Goal: Communication & Community: Answer question/provide support

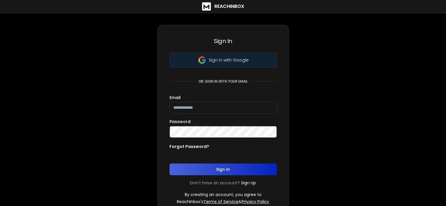
type input "**********"
click at [221, 62] on p "Sign in with Google" at bounding box center [229, 60] width 40 height 6
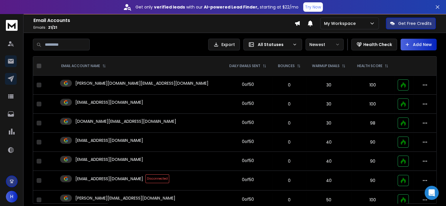
click at [13, 78] on icon at bounding box center [11, 79] width 6 height 6
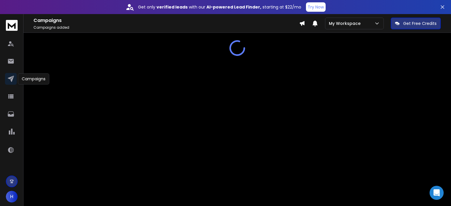
click at [6, 77] on link at bounding box center [11, 79] width 12 height 12
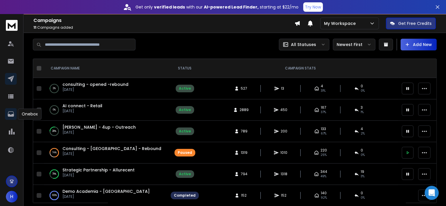
click at [7, 114] on icon at bounding box center [10, 114] width 7 height 7
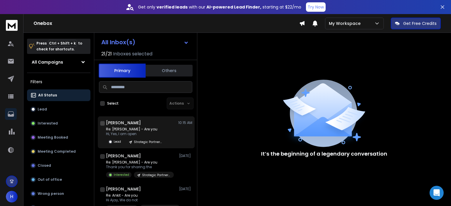
click at [156, 119] on div "Sumana Das 10:15 AM Re: Sumana - Are you Hi, Yes, I am open Lead Strategic Part…" at bounding box center [146, 133] width 97 height 32
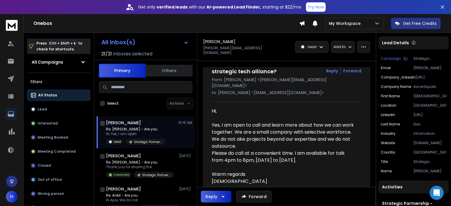
scroll to position [30, 0]
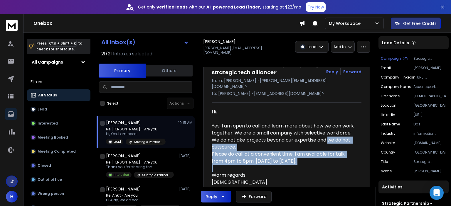
drag, startPoint x: 302, startPoint y: 154, endPoint x: 205, endPoint y: 133, distance: 99.1
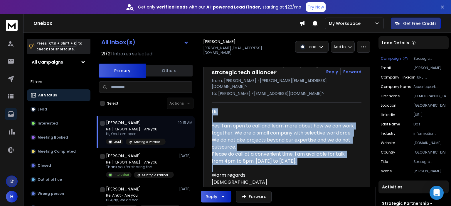
copy div "Hi, Yes, I am open to call and learn more about how we can work together. We ar…"
click at [270, 116] on div at bounding box center [284, 119] width 145 height 7
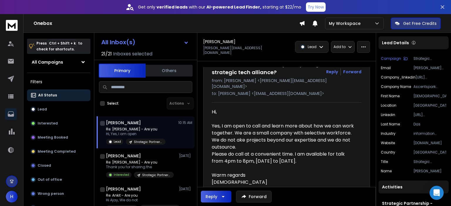
click at [333, 69] on button "Reply" at bounding box center [332, 72] width 12 height 6
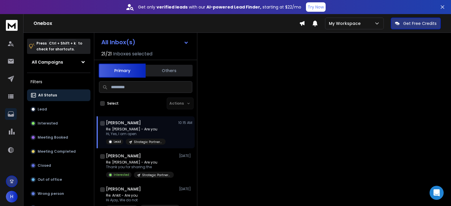
scroll to position [0, 0]
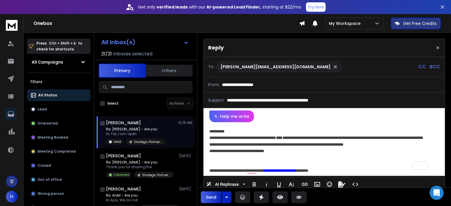
click at [236, 131] on div "**********" at bounding box center [318, 131] width 219 height 6
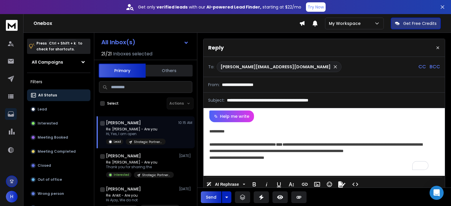
click at [417, 153] on p "**********" at bounding box center [318, 147] width 219 height 13
click at [418, 150] on p "**********" at bounding box center [318, 147] width 219 height 13
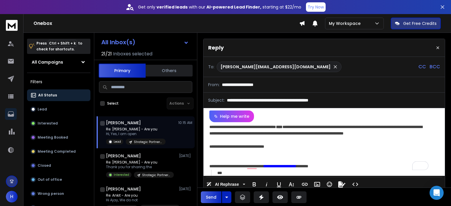
scroll to position [20, 0]
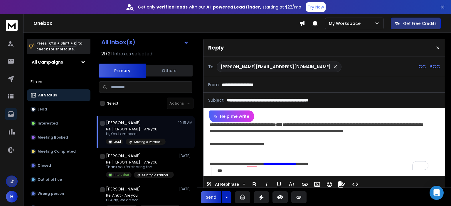
click at [283, 145] on p "**********" at bounding box center [318, 144] width 219 height 6
click at [212, 195] on button "Send" at bounding box center [211, 198] width 21 height 12
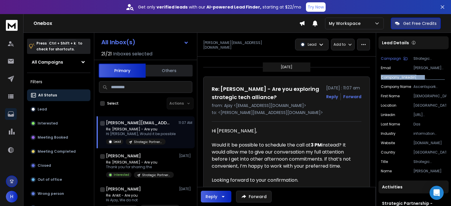
drag, startPoint x: 376, startPoint y: 82, endPoint x: 377, endPoint y: 85, distance: 3.5
click at [377, 85] on div "Lead Details Campaign Strategic Partnership - Allurecent Email sumana@ascentspa…" at bounding box center [413, 136] width 75 height 206
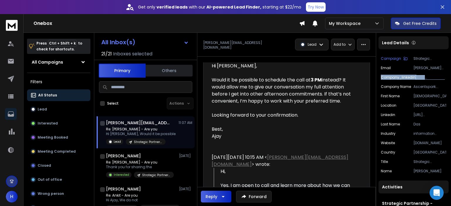
scroll to position [51, 0]
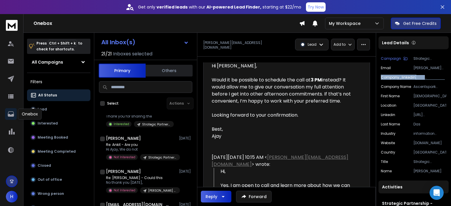
click at [13, 114] on icon at bounding box center [11, 114] width 6 height 5
click at [10, 84] on link at bounding box center [11, 79] width 12 height 12
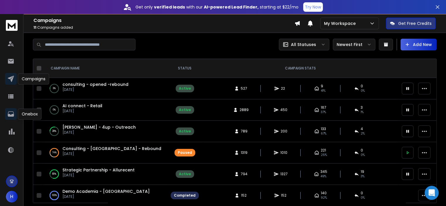
click at [6, 117] on link at bounding box center [11, 114] width 12 height 12
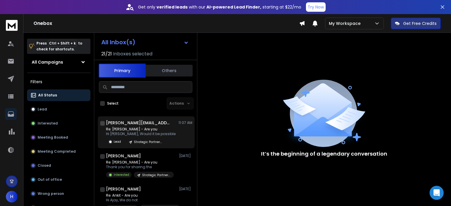
click at [142, 129] on p "Re: [PERSON_NAME] - Are you" at bounding box center [141, 129] width 70 height 5
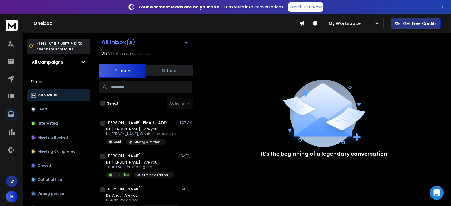
drag, startPoint x: 197, startPoint y: 127, endPoint x: 197, endPoint y: 131, distance: 3.8
click at [197, 131] on div "All Inbox(s) 21 / 21 Inboxes selected Primary Others Select Actions [PERSON_NAM…" at bounding box center [145, 136] width 103 height 206
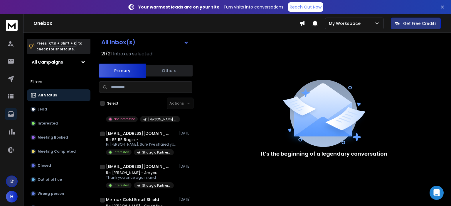
scroll to position [124, 0]
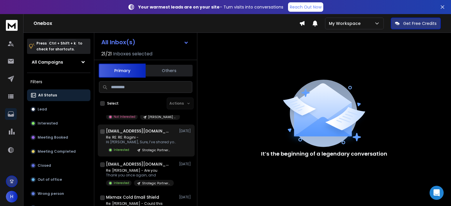
click at [124, 132] on h1 "[EMAIL_ADDRESS][DOMAIN_NAME]" at bounding box center [138, 131] width 65 height 6
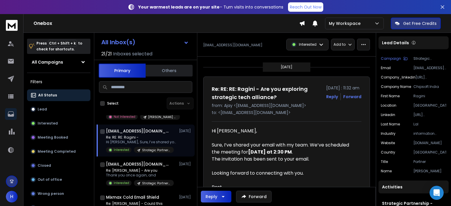
drag, startPoint x: 190, startPoint y: 164, endPoint x: 317, endPoint y: 130, distance: 131.5
click at [294, 152] on div "All Inbox(s) 21 / 21 Inboxes selected Primary Others Select Actions [PERSON_NAM…" at bounding box center [272, 136] width 357 height 206
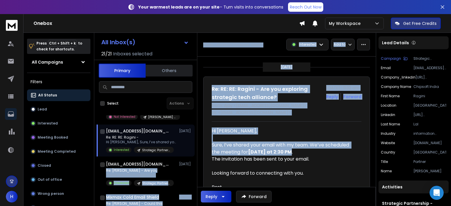
click at [337, 132] on div "Hi [PERSON_NAME]," at bounding box center [284, 131] width 145 height 7
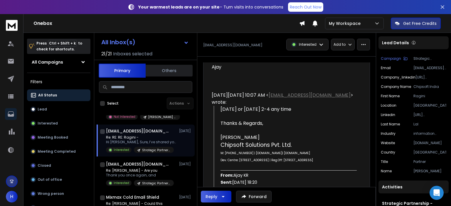
scroll to position [130, 0]
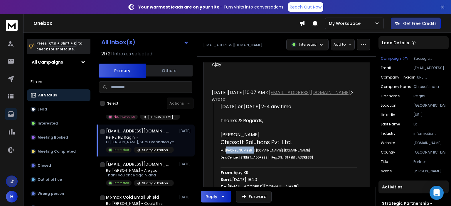
drag, startPoint x: 249, startPoint y: 150, endPoint x: 227, endPoint y: 151, distance: 21.4
click at [227, 151] on span "M: [PHONE_NUMBER] | [DOMAIN_NAME]| [DOMAIN_NAME]" at bounding box center [265, 151] width 90 height 4
copy span "91 9811099448"
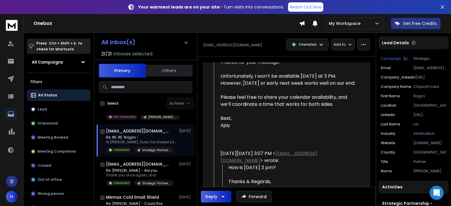
scroll to position [286, 0]
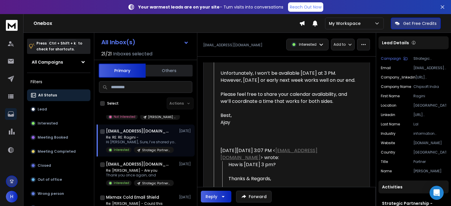
click at [376, 140] on div "Lead Details Campaign Strategic Partnership - Allurecent Email [EMAIL_ADDRESS][…" at bounding box center [413, 136] width 75 height 206
drag, startPoint x: 376, startPoint y: 144, endPoint x: 379, endPoint y: 162, distance: 18.5
click at [379, 162] on div "Lead Details Campaign Strategic Partnership - Allurecent Email [EMAIL_ADDRESS][…" at bounding box center [413, 136] width 75 height 206
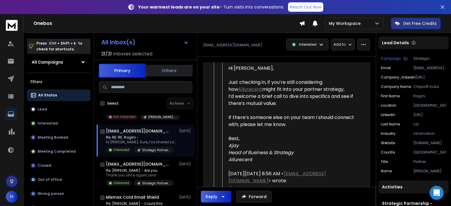
scroll to position [510, 0]
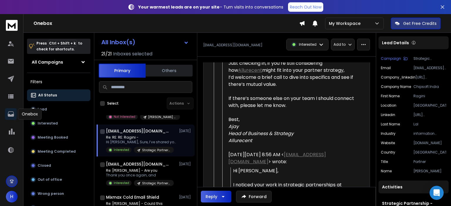
click at [11, 117] on icon at bounding box center [10, 114] width 7 height 7
click at [47, 119] on button "Interested" at bounding box center [58, 124] width 63 height 12
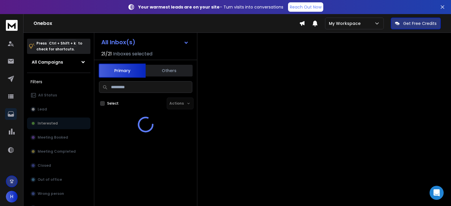
scroll to position [0, 0]
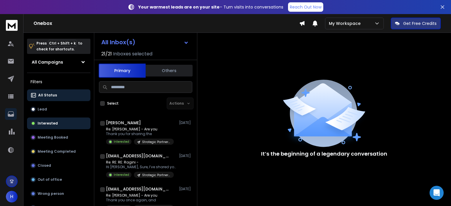
click at [42, 91] on button "All Status" at bounding box center [58, 96] width 63 height 12
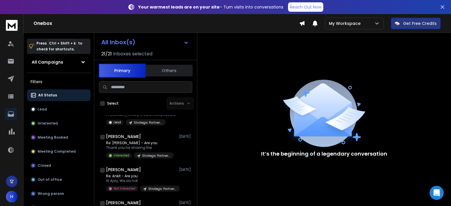
scroll to position [94, 0]
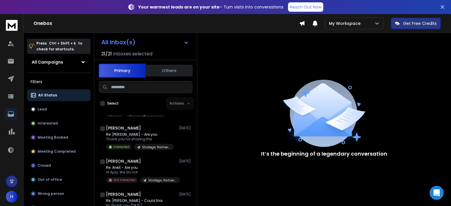
drag, startPoint x: 195, startPoint y: 130, endPoint x: 195, endPoint y: 108, distance: 22.0
click at [195, 108] on div "Select Actions [PERSON_NAME] 12:15 PM Re: Akshay - Are you We won't need these …" at bounding box center [145, 173] width 103 height 189
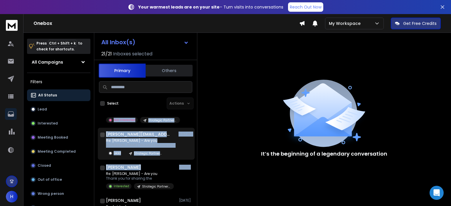
click at [187, 144] on div "Re: [DEMOGRAPHIC_DATA] - Are you Hi [PERSON_NAME], Would it be possible Lead St…" at bounding box center [149, 148] width 86 height 18
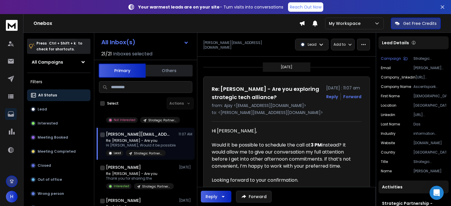
scroll to position [0, 0]
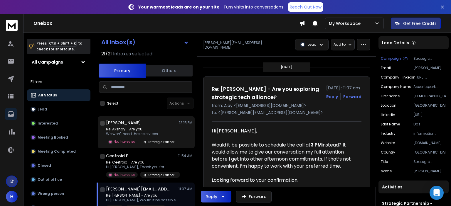
click at [161, 125] on div "[PERSON_NAME] 12:15 PM" at bounding box center [149, 123] width 86 height 6
